Goal: Task Accomplishment & Management: Manage account settings

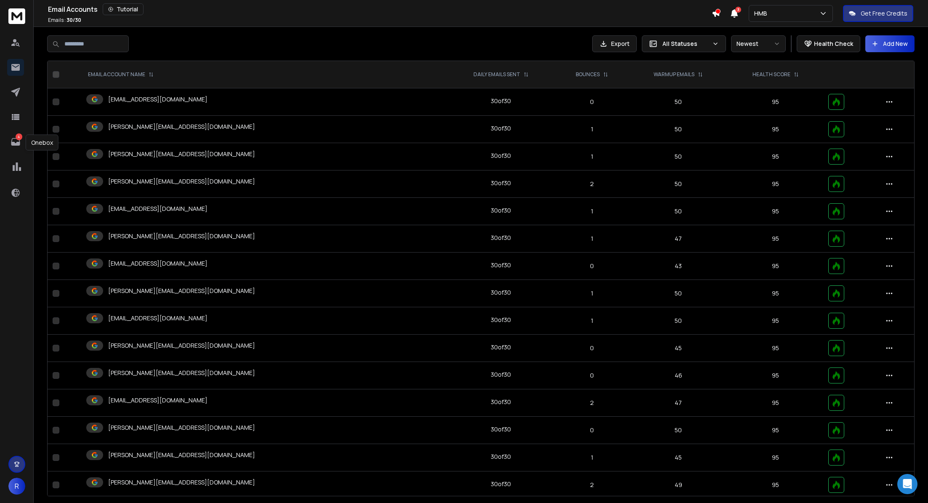
click at [22, 142] on link "4" at bounding box center [15, 141] width 17 height 17
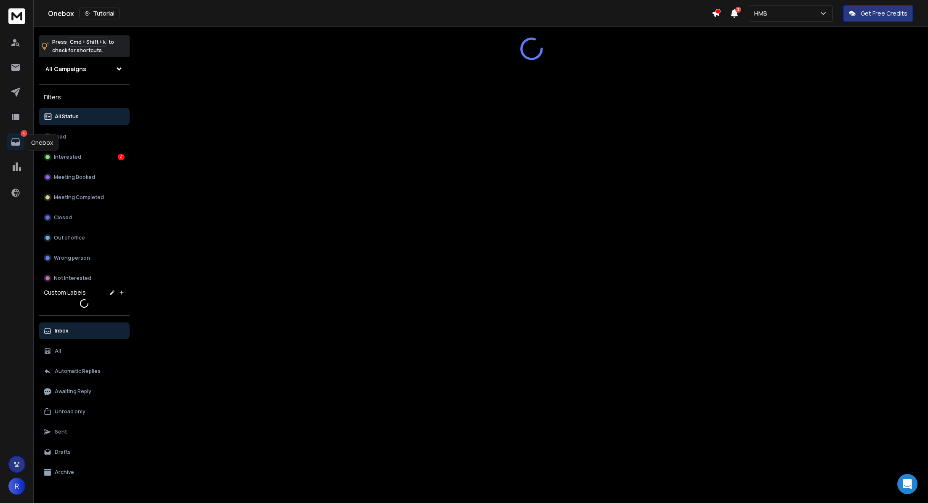
click at [15, 141] on icon at bounding box center [16, 142] width 10 height 10
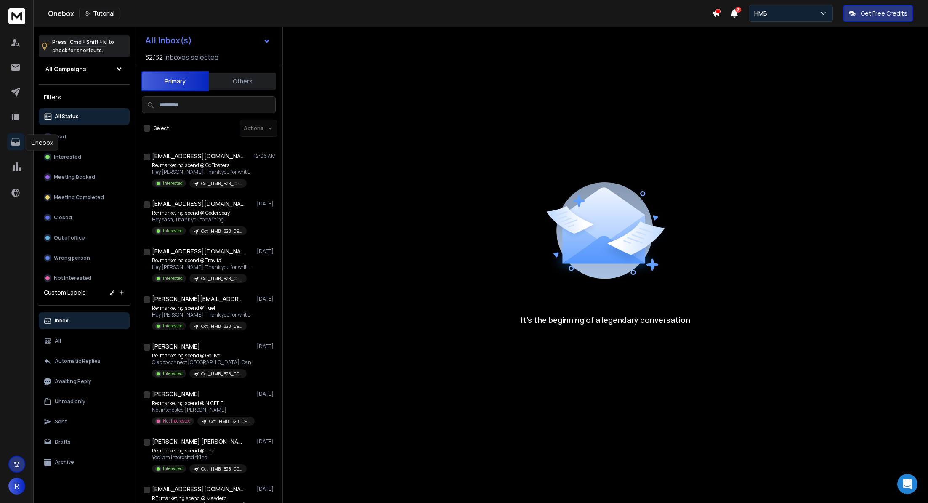
click at [783, 16] on div "HMB" at bounding box center [790, 13] width 73 height 8
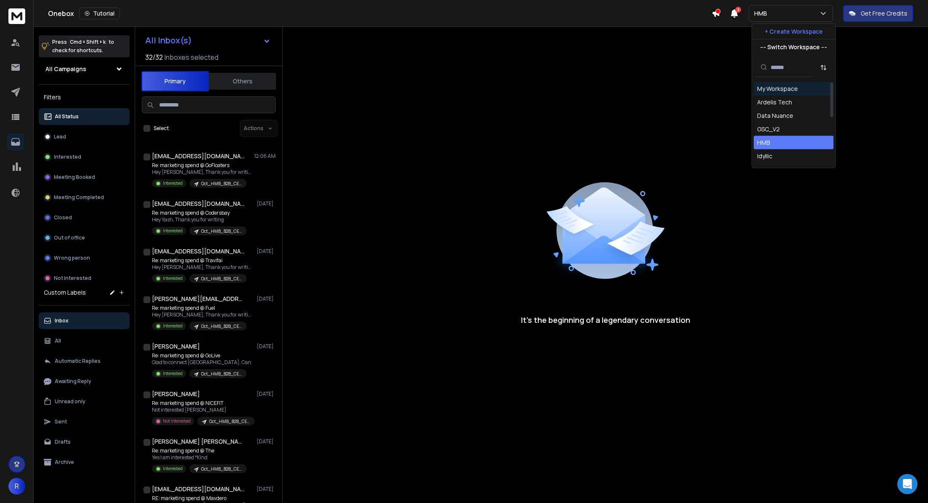
click at [779, 88] on div "My Workspace" at bounding box center [777, 89] width 41 height 8
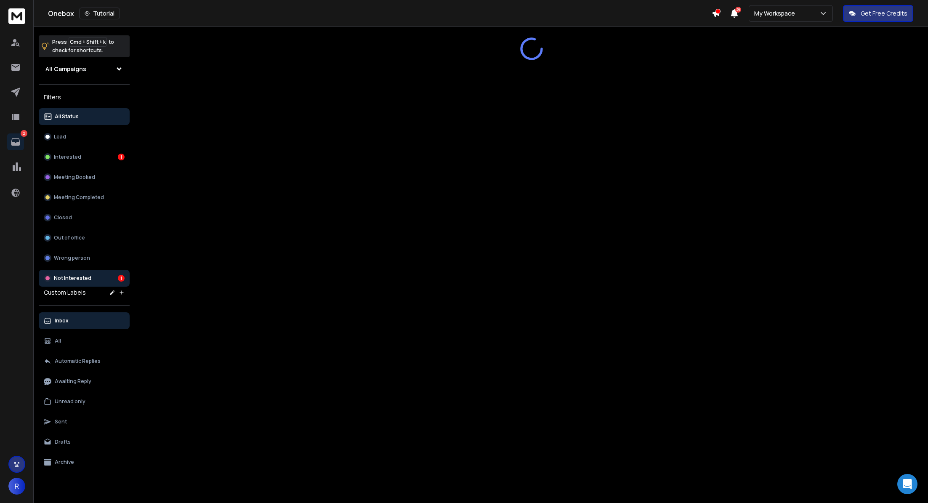
click at [74, 282] on div "Not Interested" at bounding box center [68, 278] width 48 height 8
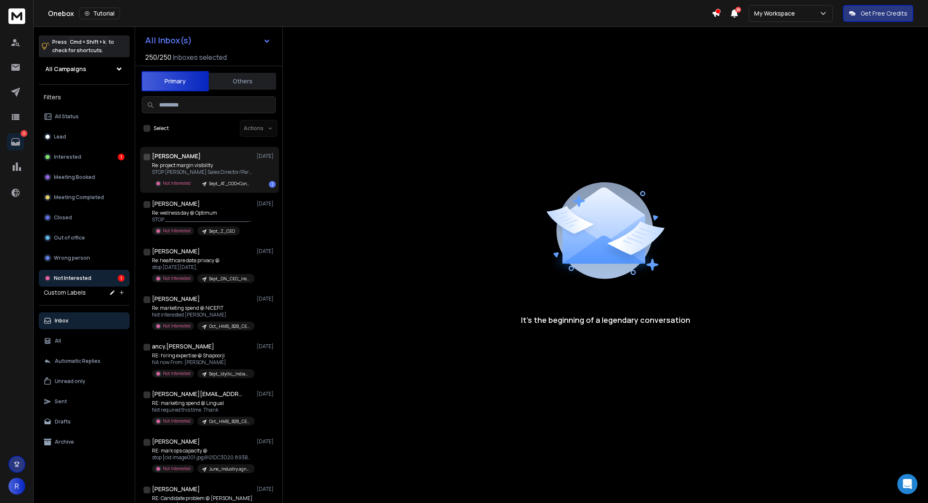
click at [165, 166] on p "Re: project margin visibility" at bounding box center [202, 165] width 101 height 7
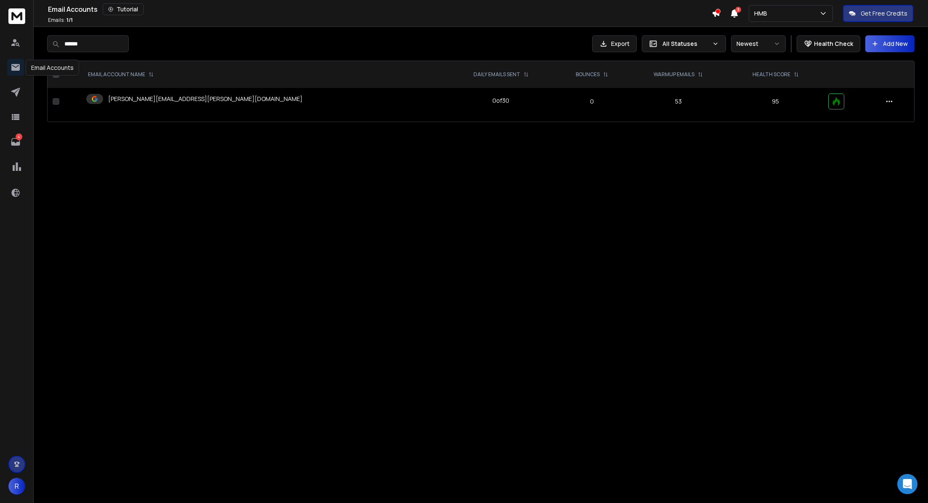
click at [16, 68] on icon at bounding box center [15, 67] width 8 height 7
drag, startPoint x: 94, startPoint y: 48, endPoint x: 4, endPoint y: 48, distance: 90.1
click at [7, 48] on div "4 R Email Accounts Tutorial Emails : 1 / 1 3 HMB Get Free Credits ****** Export…" at bounding box center [464, 65] width 928 height 130
type input "*"
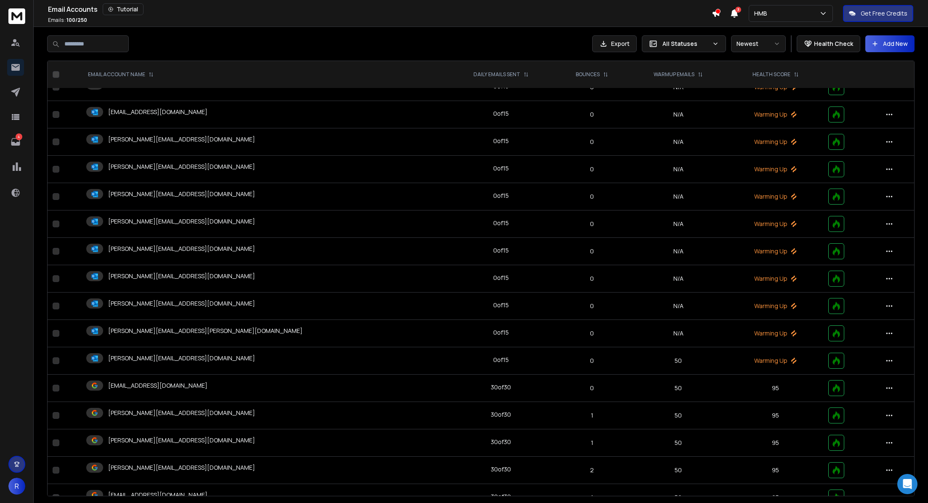
scroll to position [31, 0]
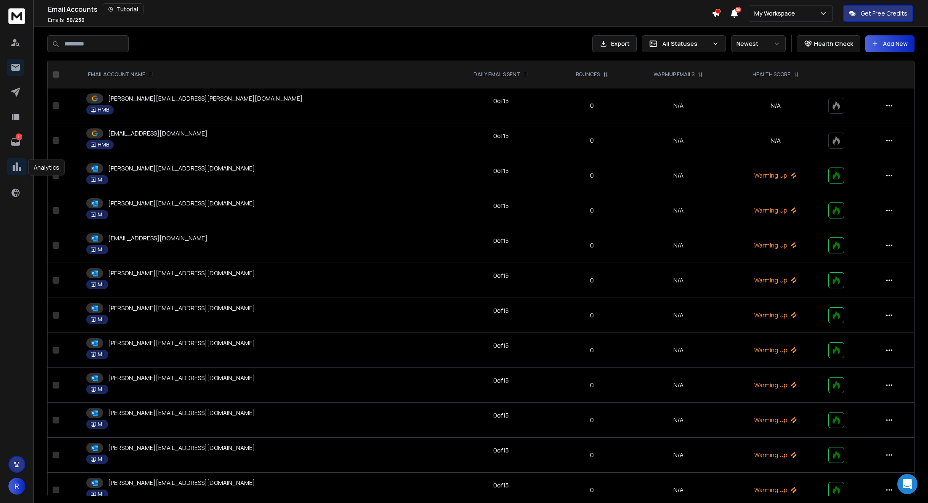
click at [16, 162] on icon at bounding box center [17, 166] width 13 height 13
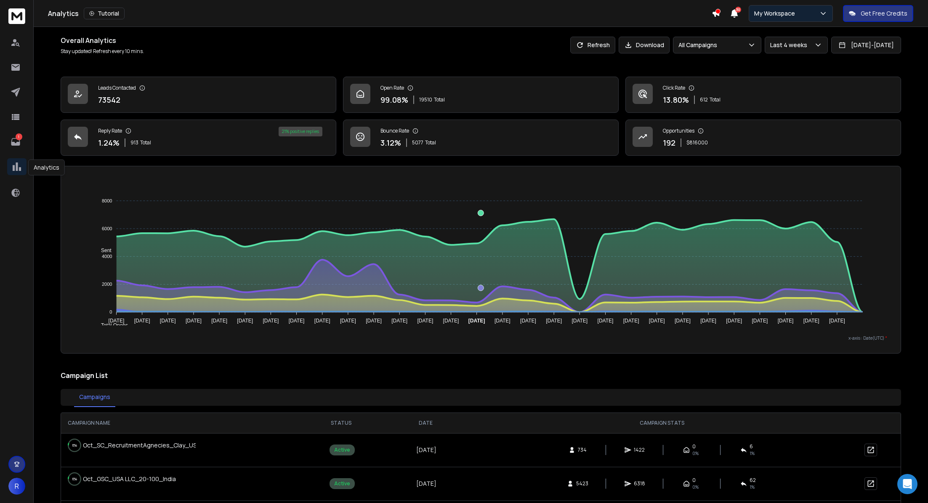
click at [789, 11] on p "My Workspace" at bounding box center [776, 13] width 44 height 8
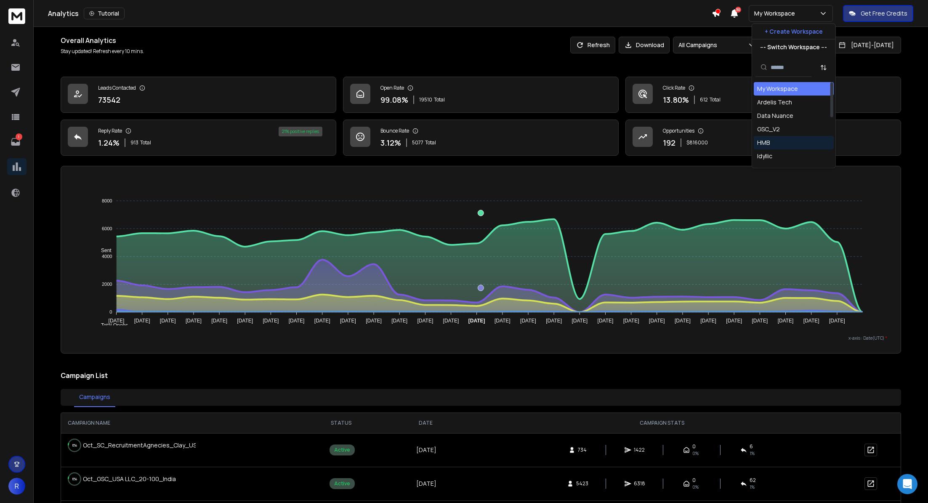
click at [771, 141] on div "HMB" at bounding box center [794, 142] width 80 height 13
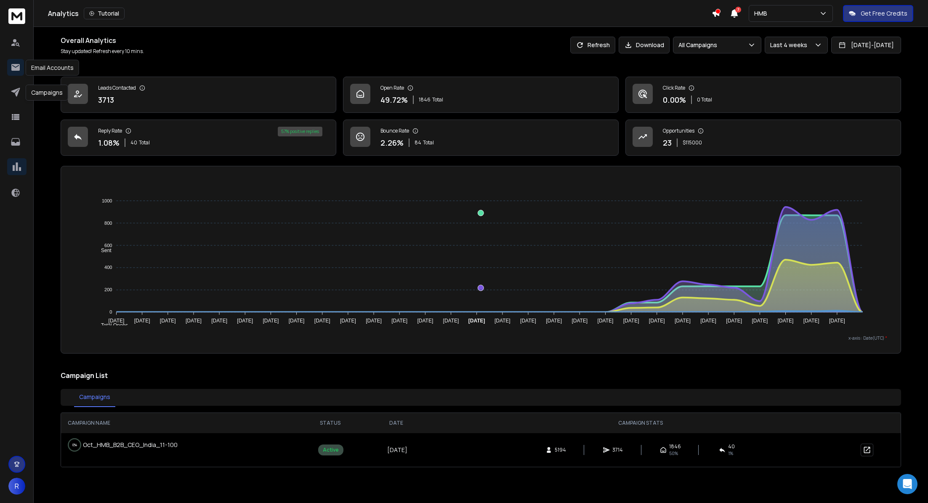
click at [15, 68] on icon at bounding box center [15, 67] width 8 height 7
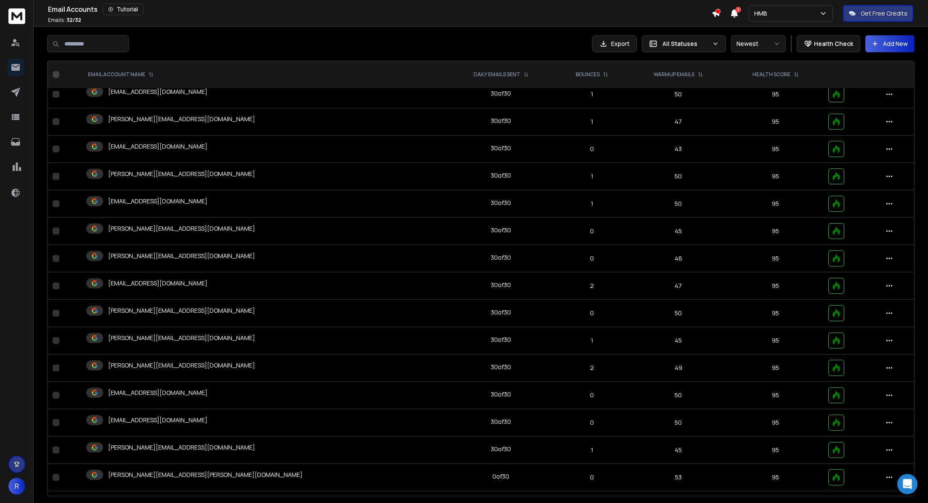
scroll to position [470, 0]
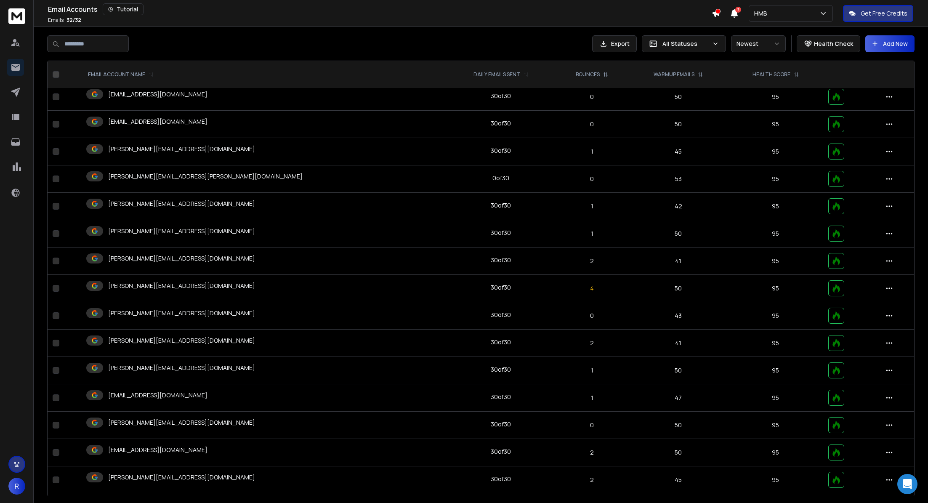
click at [55, 70] on th at bounding box center [65, 74] width 34 height 27
click at [55, 72] on button "Select this Page" at bounding box center [56, 74] width 7 height 7
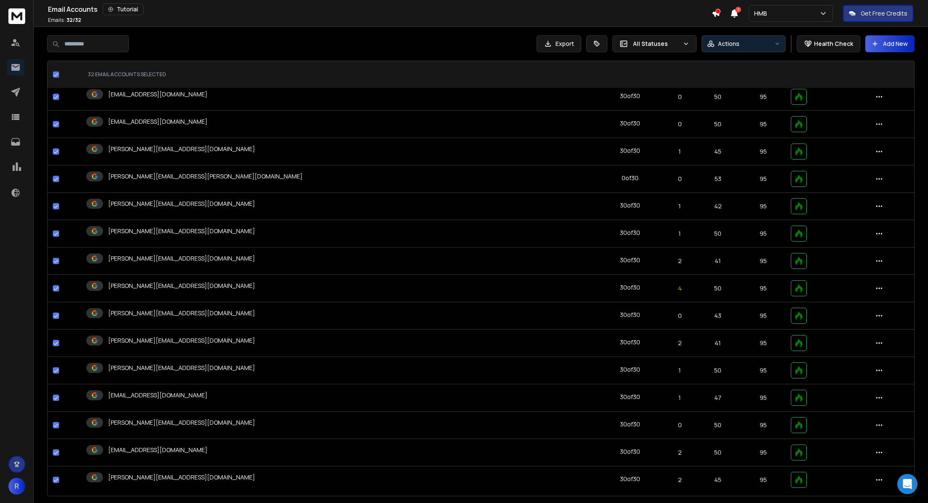
click at [728, 44] on p "Actions" at bounding box center [728, 44] width 21 height 8
click at [723, 62] on div "Bulk Edit" at bounding box center [728, 63] width 36 height 8
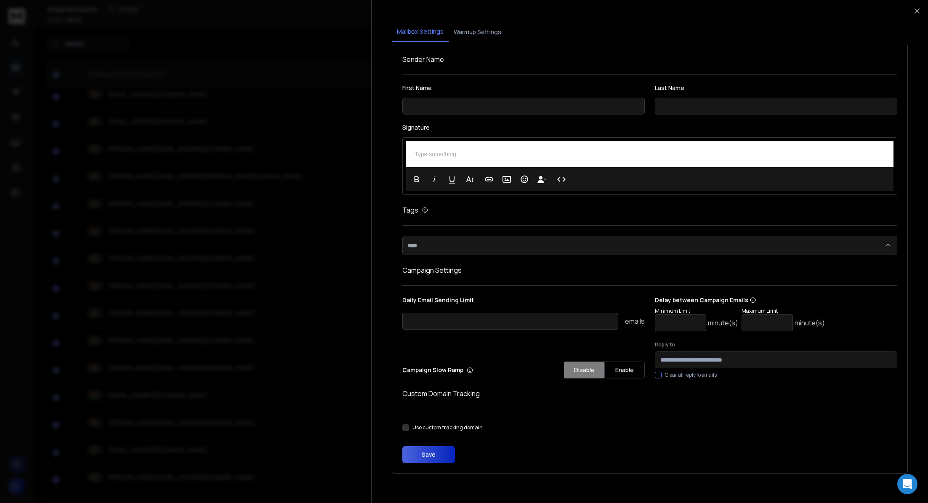
click at [429, 320] on input "number" at bounding box center [510, 321] width 216 height 17
type input "**"
click at [441, 453] on button "Save" at bounding box center [428, 454] width 53 height 17
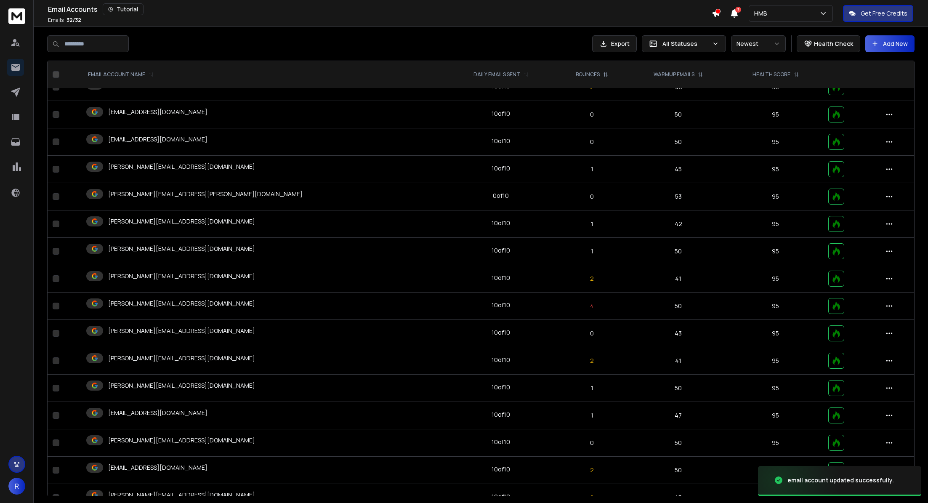
scroll to position [450, 0]
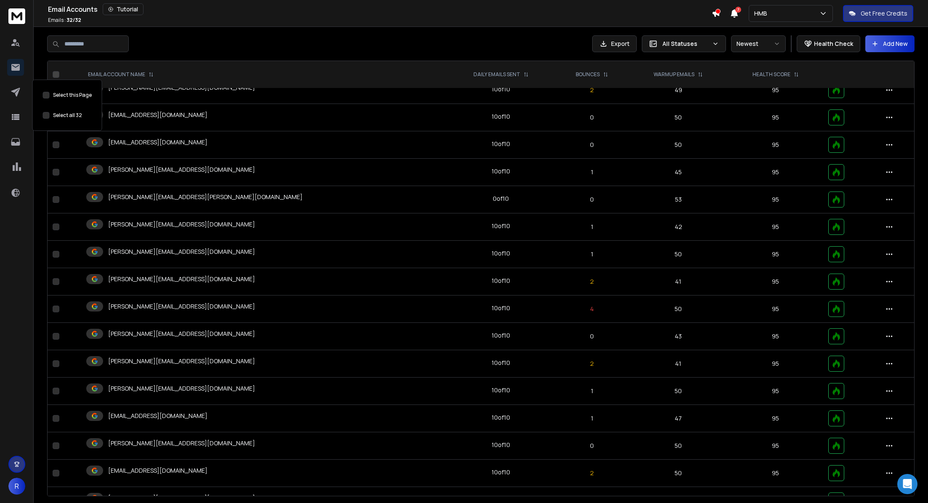
click at [56, 69] on th at bounding box center [65, 74] width 34 height 27
click at [56, 84] on div "Select this Page Select all 32" at bounding box center [67, 105] width 59 height 44
click at [48, 115] on button "Select this Page" at bounding box center [46, 115] width 7 height 7
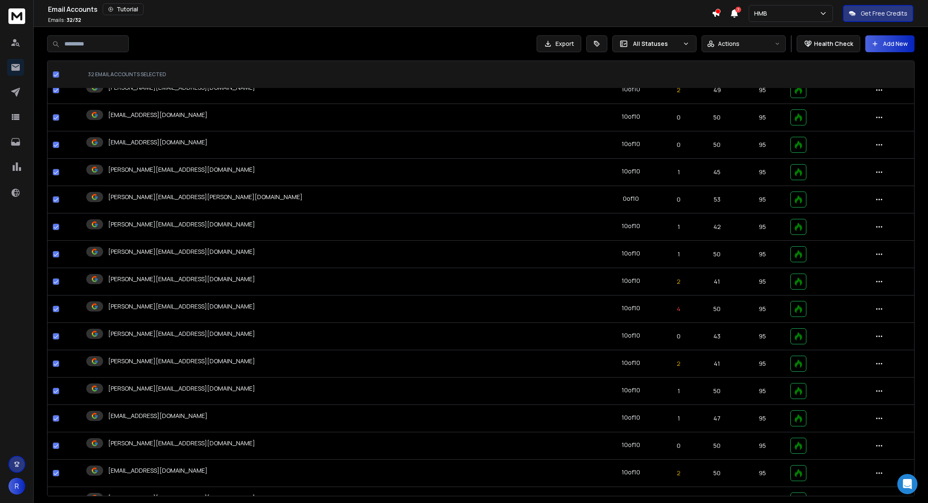
click at [730, 34] on div "Export All Statuses Actions Health Check Add New 32 EMAIL ACCOUNTS SELECTED [PE…" at bounding box center [481, 266] width 894 height 478
click at [730, 45] on p "Actions" at bounding box center [728, 44] width 21 height 8
click at [723, 63] on div "Bulk Edit" at bounding box center [728, 63] width 36 height 8
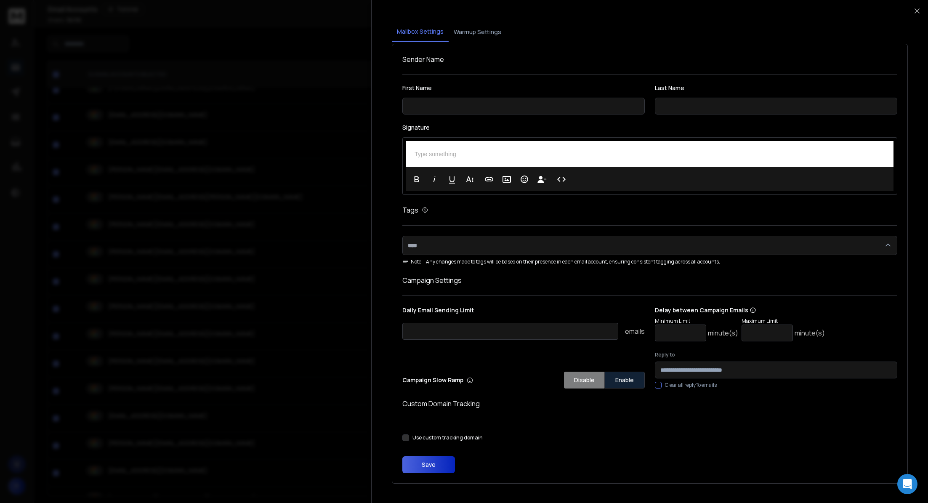
scroll to position [3, 0]
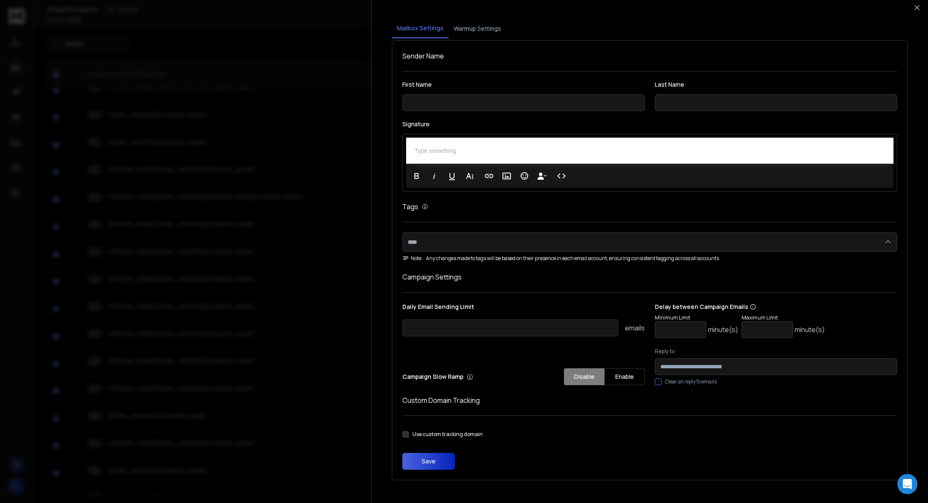
click at [780, 330] on input "number" at bounding box center [767, 329] width 51 height 17
type input "**"
click at [686, 325] on input "number" at bounding box center [680, 329] width 51 height 17
type input "**"
click at [416, 463] on button "Save" at bounding box center [428, 461] width 53 height 17
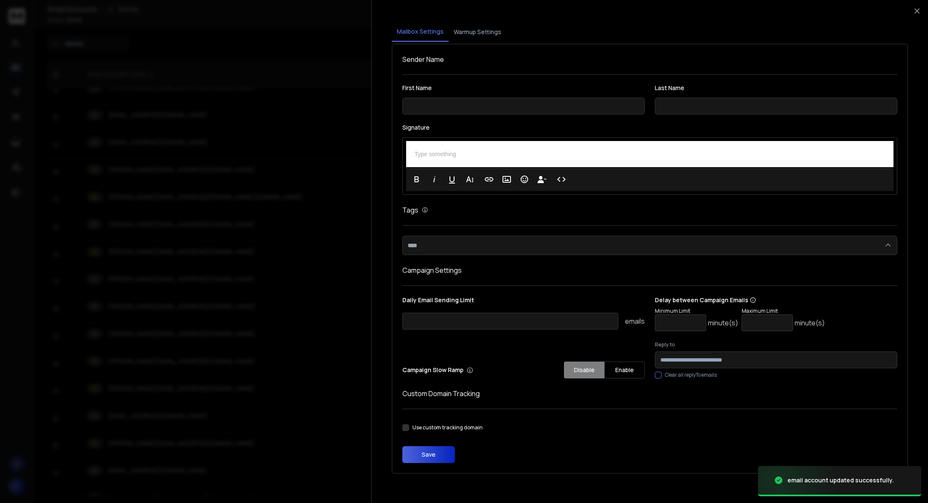
scroll to position [0, 0]
